Goal: Information Seeking & Learning: Check status

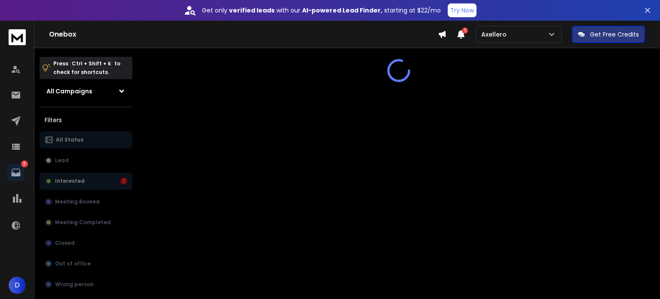
click at [76, 182] on p "Interested" at bounding box center [70, 180] width 30 height 7
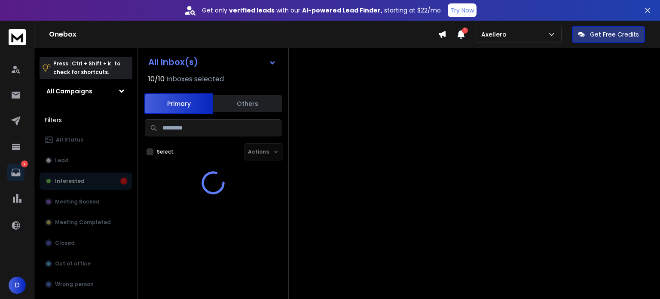
click at [198, 189] on icon at bounding box center [212, 182] width 37 height 37
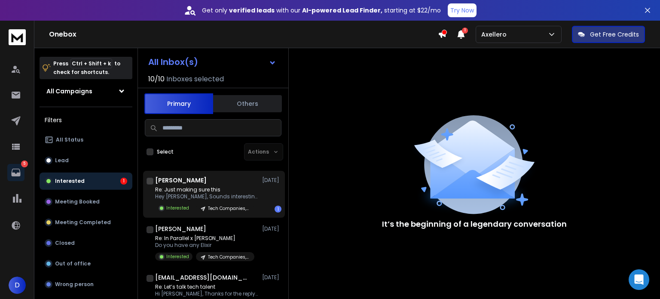
click at [206, 188] on p "Re: Just making sure this" at bounding box center [206, 189] width 103 height 7
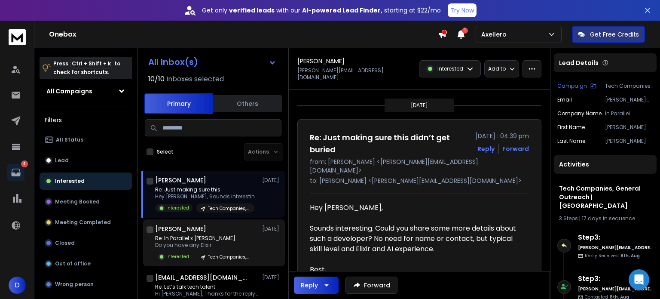
click at [206, 232] on div "[PERSON_NAME] [DATE]" at bounding box center [218, 228] width 126 height 9
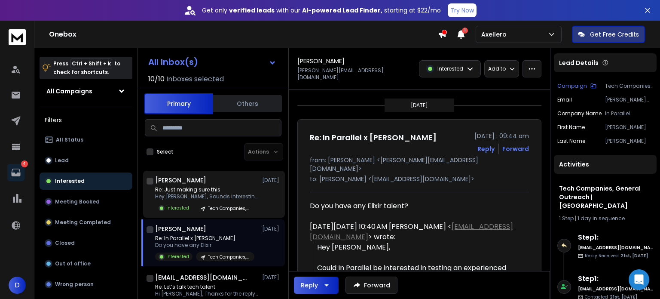
click at [208, 184] on div "[PERSON_NAME] [DATE]" at bounding box center [218, 180] width 126 height 9
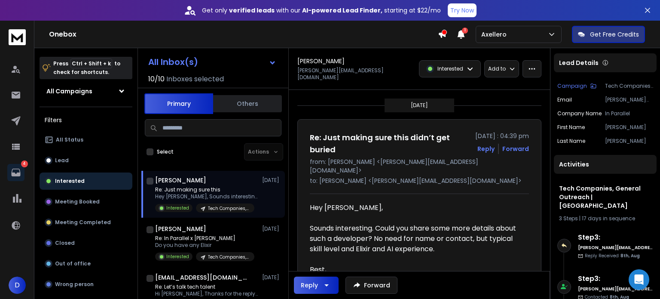
click at [209, 183] on div "[PERSON_NAME] [DATE]" at bounding box center [218, 180] width 126 height 9
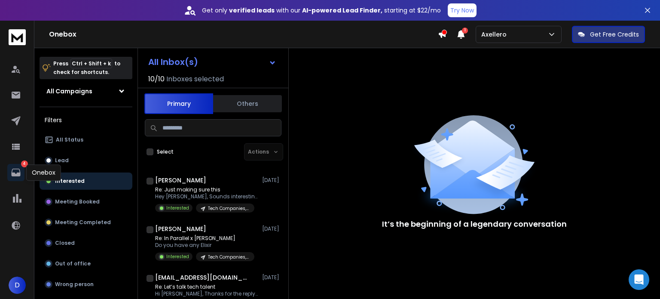
click at [15, 170] on icon at bounding box center [16, 172] width 10 height 10
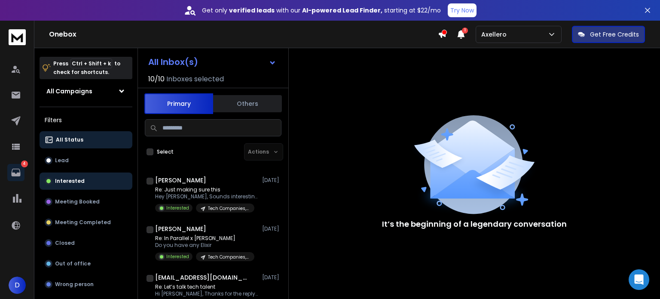
click at [68, 137] on p "All Status" at bounding box center [70, 139] width 28 height 7
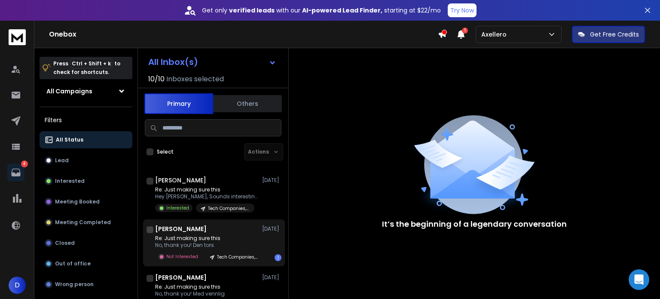
click at [184, 231] on h1 "[PERSON_NAME]" at bounding box center [181, 228] width 52 height 9
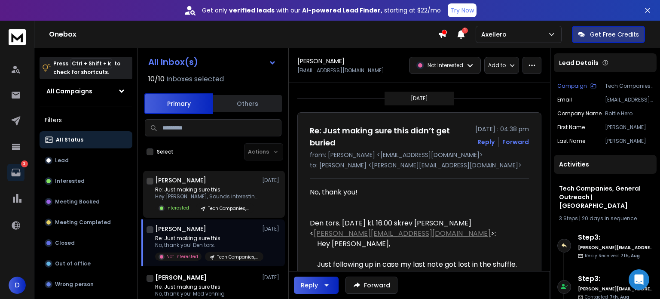
click at [193, 185] on div "[PERSON_NAME] [DATE] Re: Just making sure this Hey [PERSON_NAME], Sounds intere…" at bounding box center [218, 194] width 126 height 37
